Goal: Communication & Community: Participate in discussion

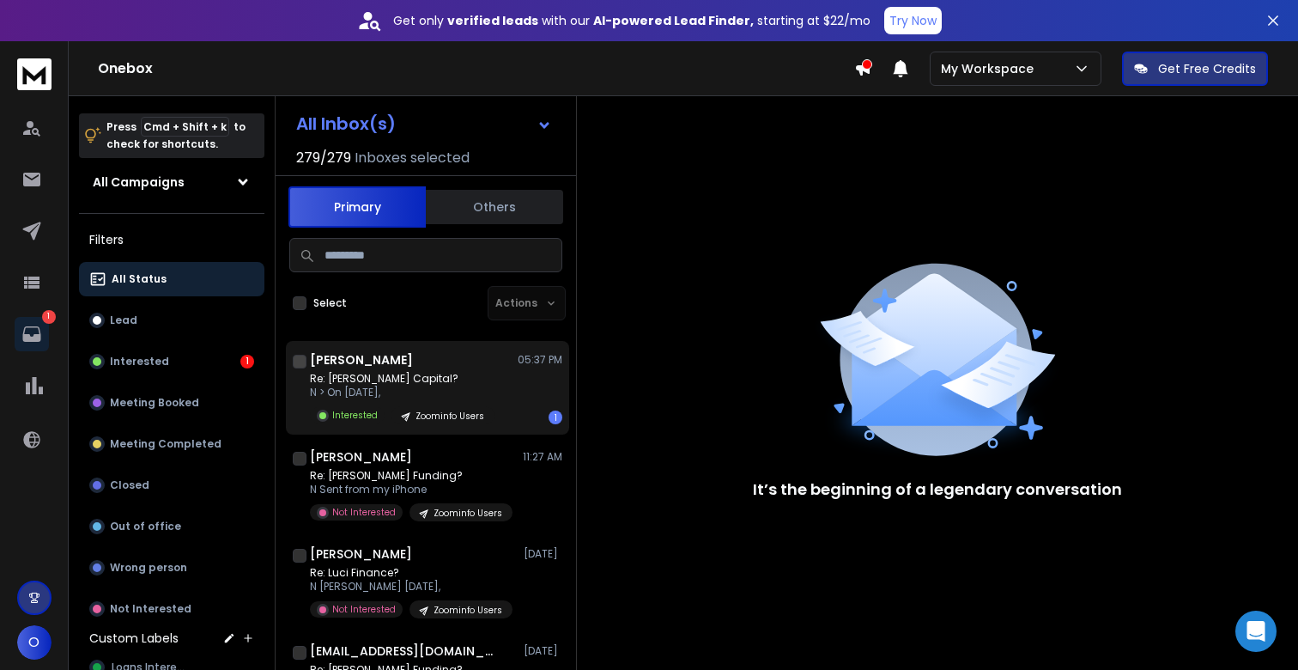
click at [422, 350] on div "[PERSON_NAME] 05:37 PM Re: [PERSON_NAME]? N > On [DATE], Interested Zoominfo Us…" at bounding box center [427, 388] width 283 height 94
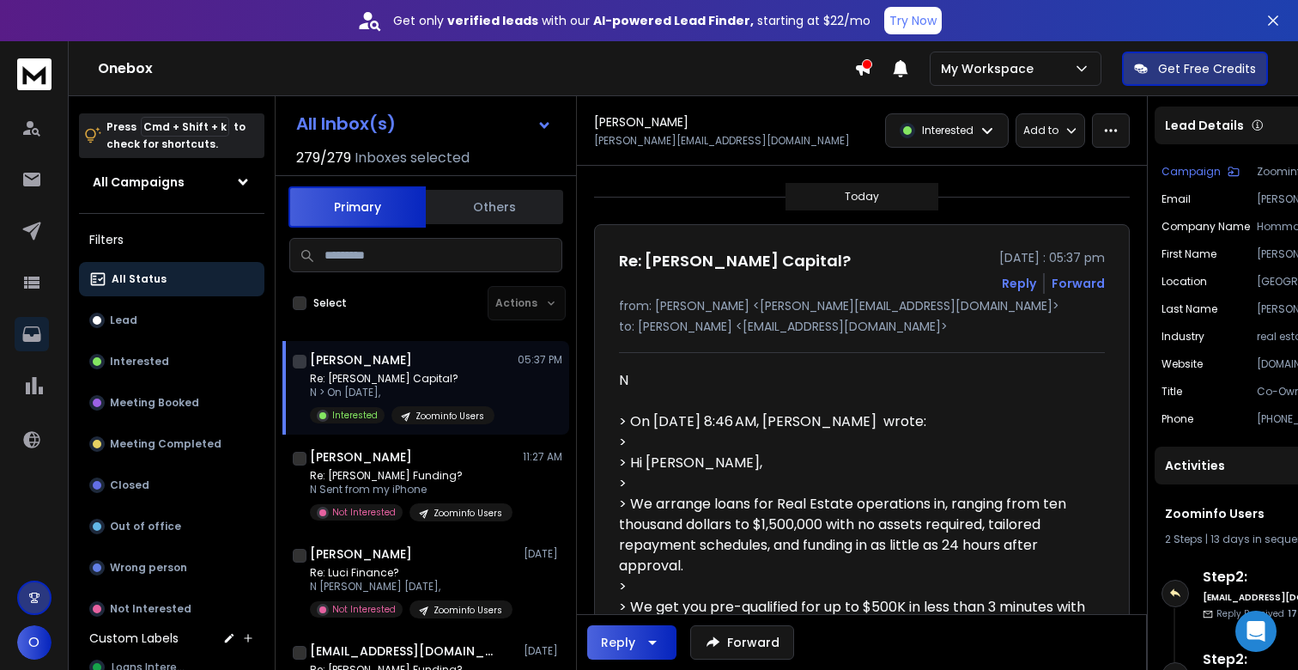
click at [458, 254] on input at bounding box center [425, 255] width 273 height 34
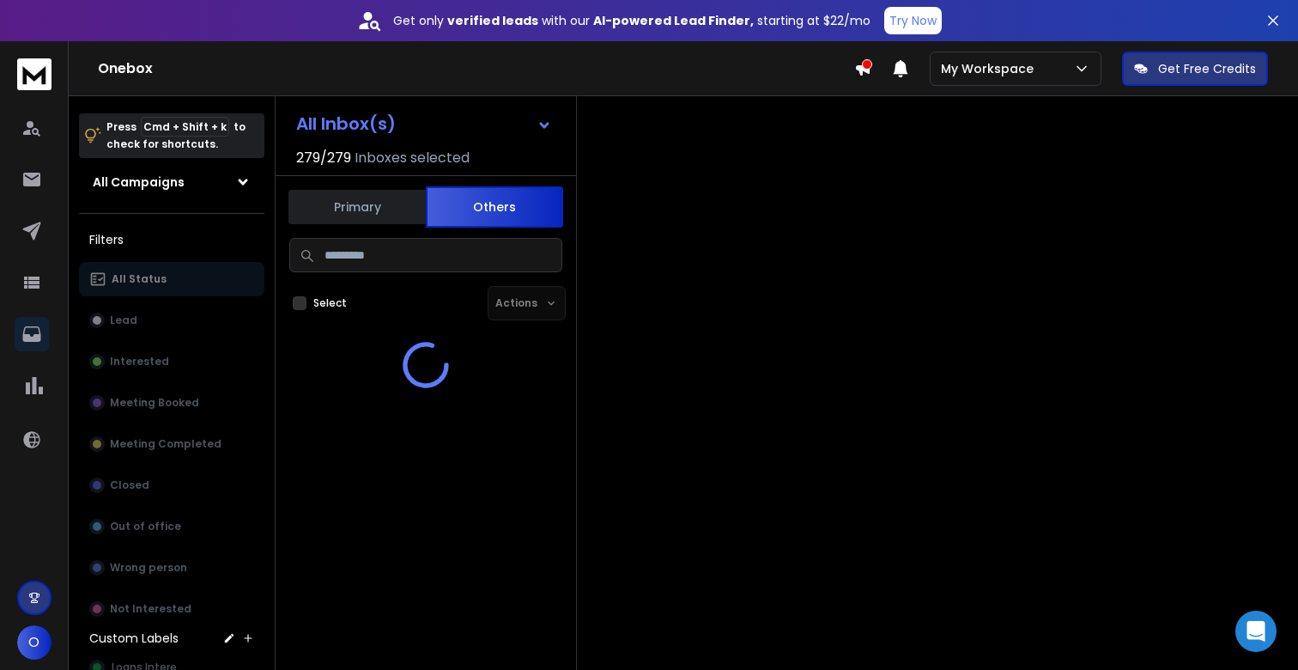
click at [479, 213] on button "Others" at bounding box center [494, 206] width 137 height 41
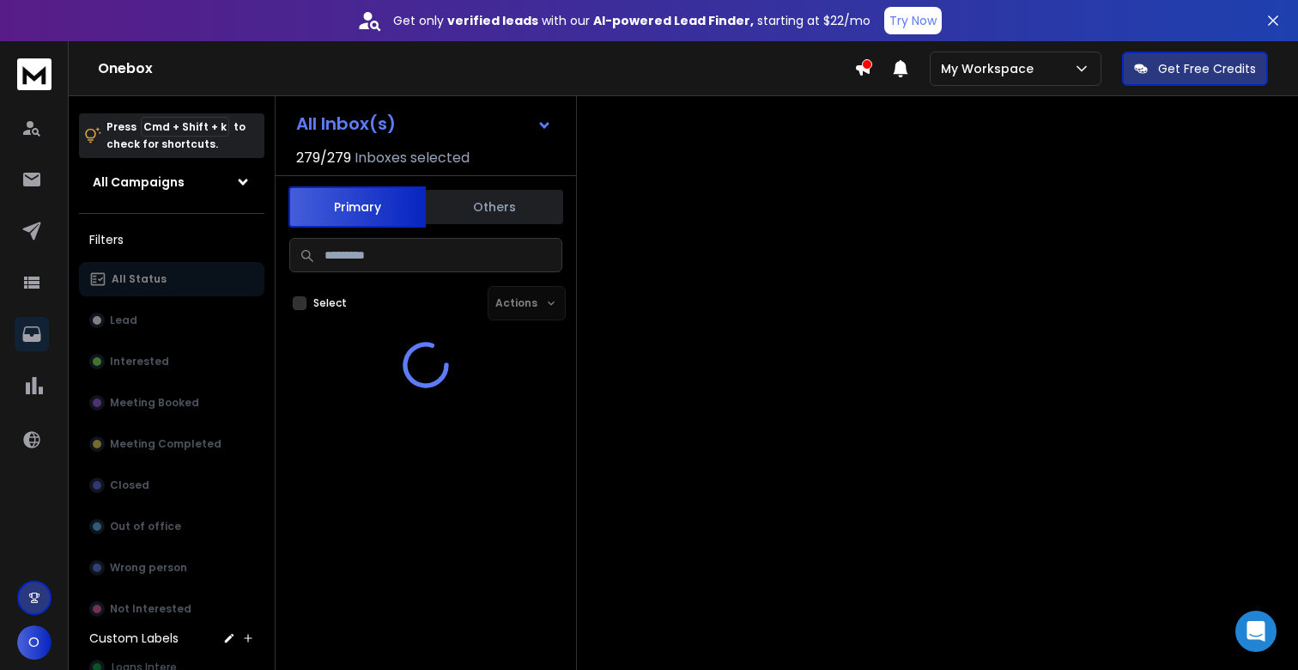
click at [405, 206] on button "Primary" at bounding box center [356, 206] width 137 height 41
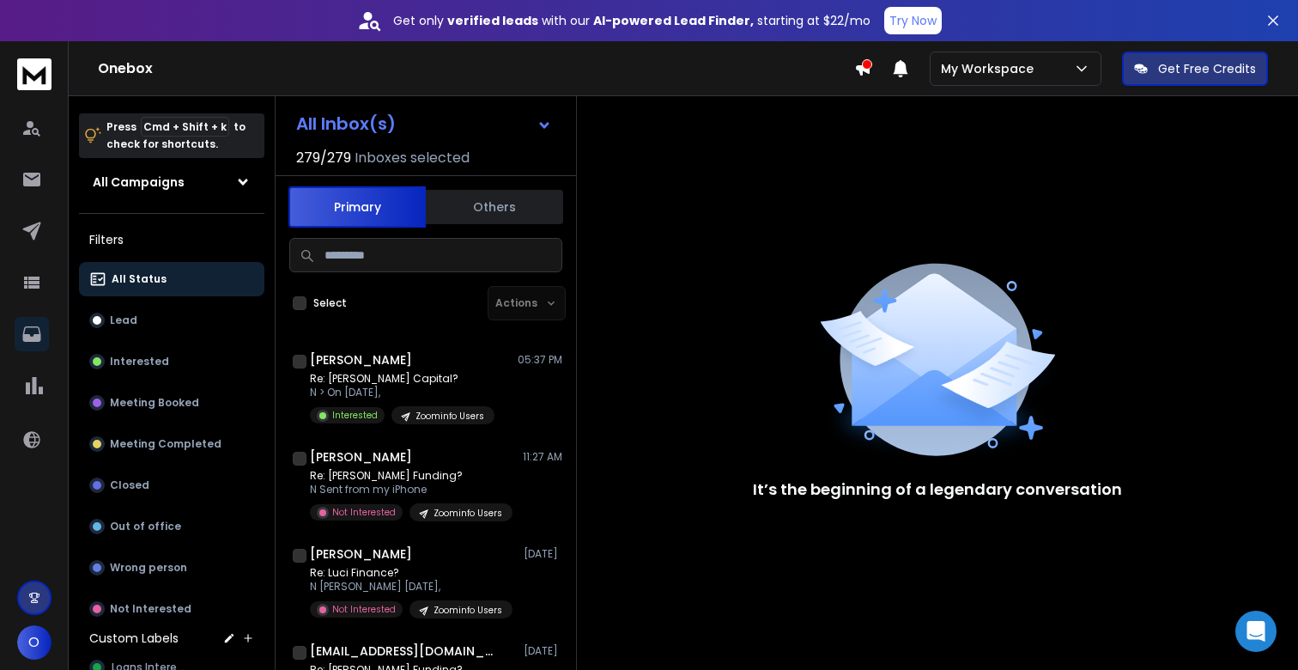
click at [463, 197] on button "Others" at bounding box center [494, 207] width 137 height 38
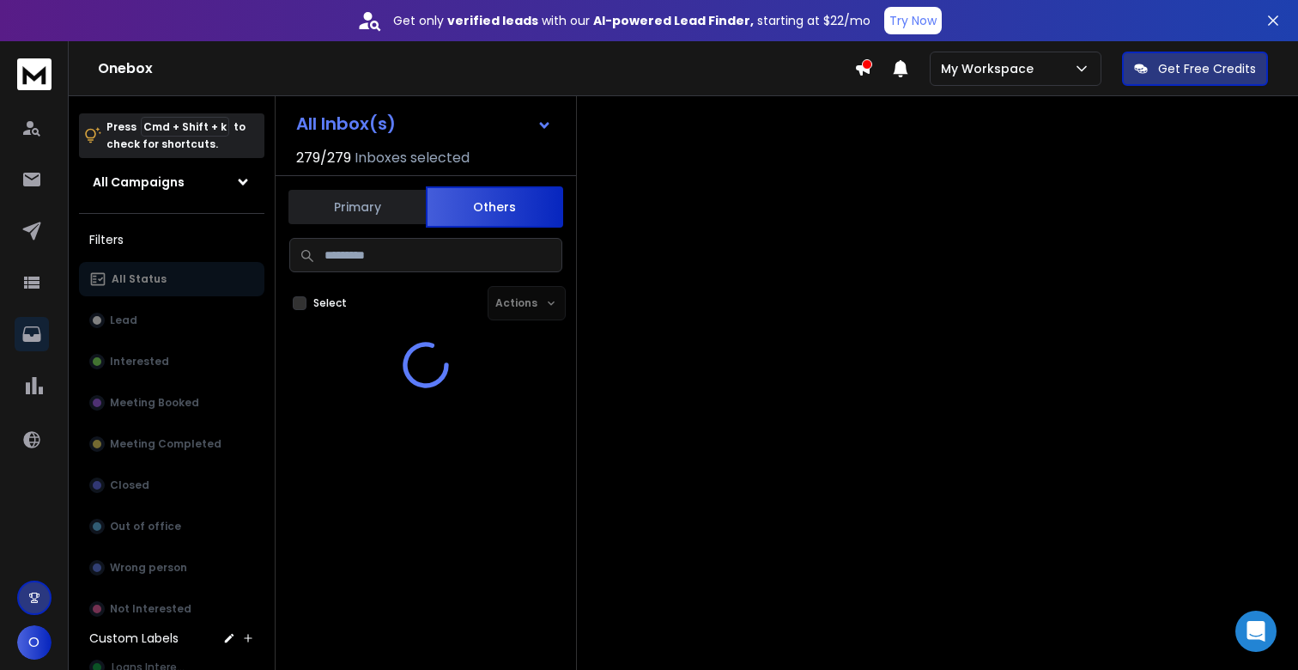
click at [366, 230] on div "Primary Others Select Actions" at bounding box center [426, 380] width 300 height 381
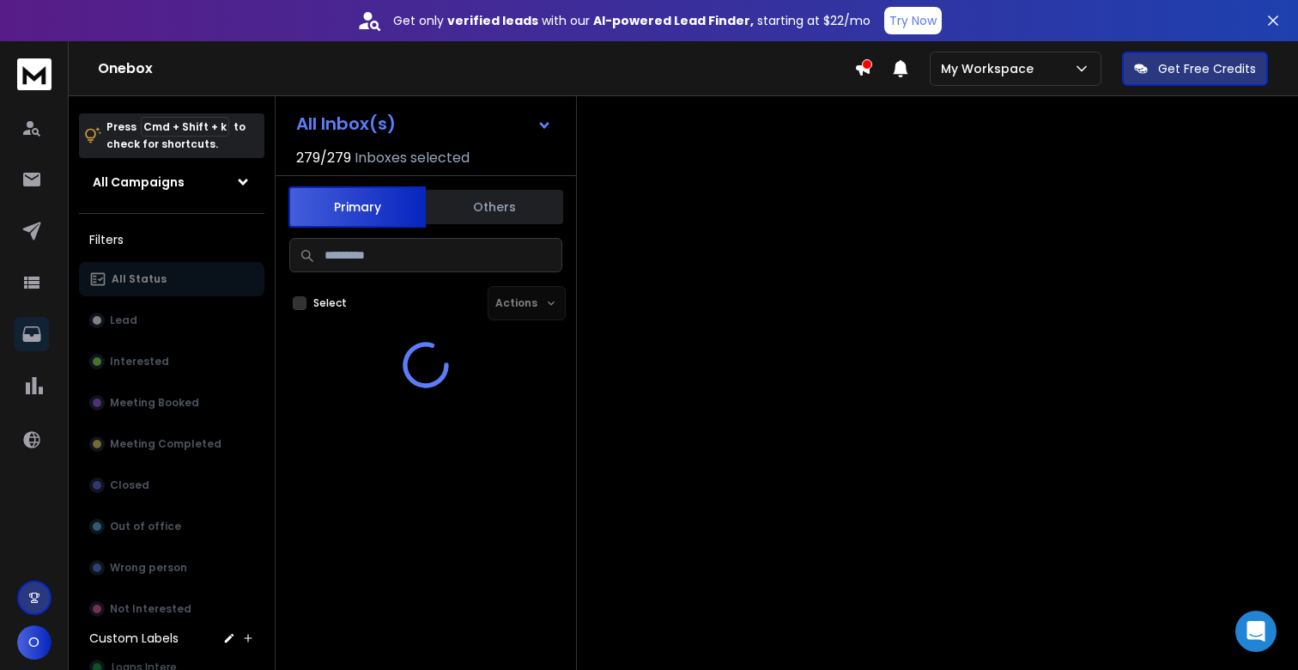
click at [367, 221] on button "Primary" at bounding box center [356, 206] width 137 height 41
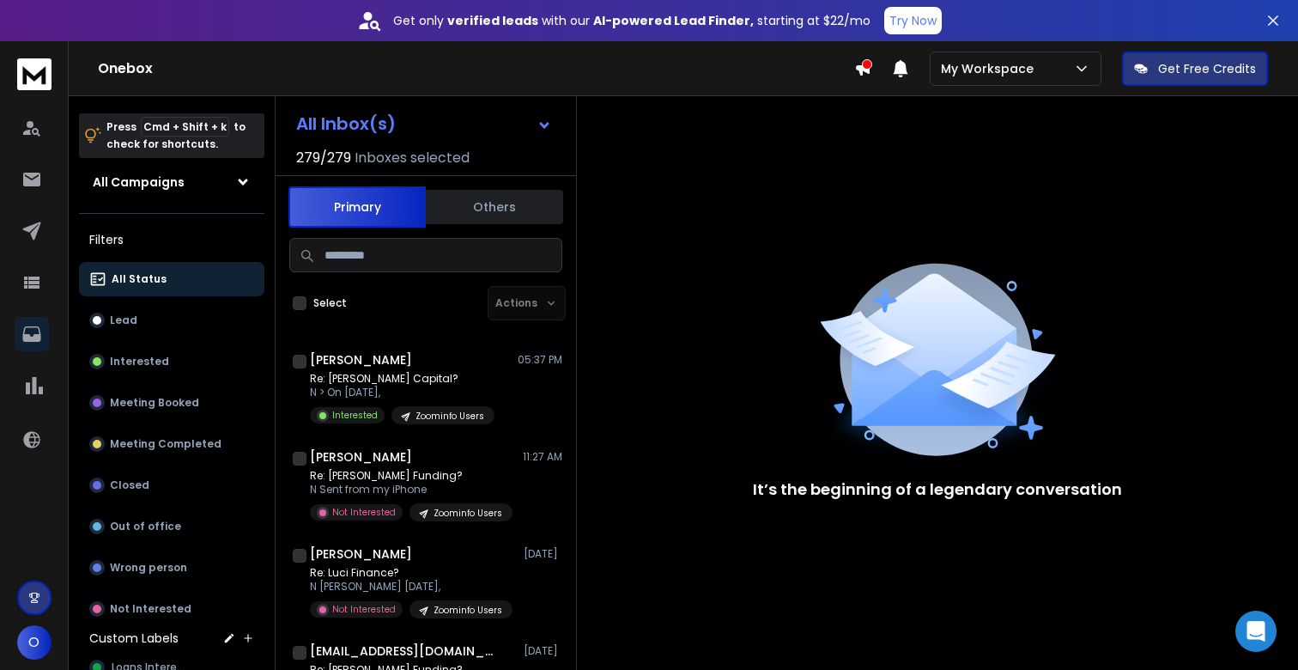
click at [475, 205] on button "Others" at bounding box center [494, 207] width 137 height 38
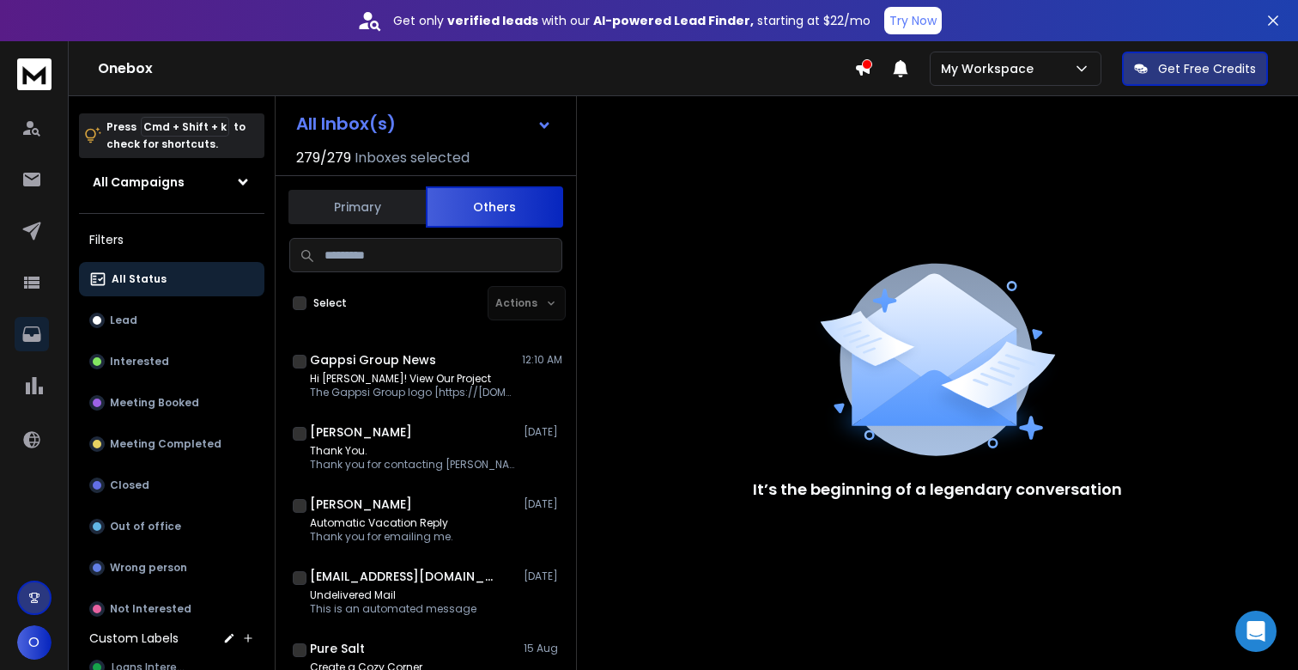
click at [365, 207] on button "Primary" at bounding box center [356, 207] width 137 height 38
